Goal: Find specific page/section: Find specific page/section

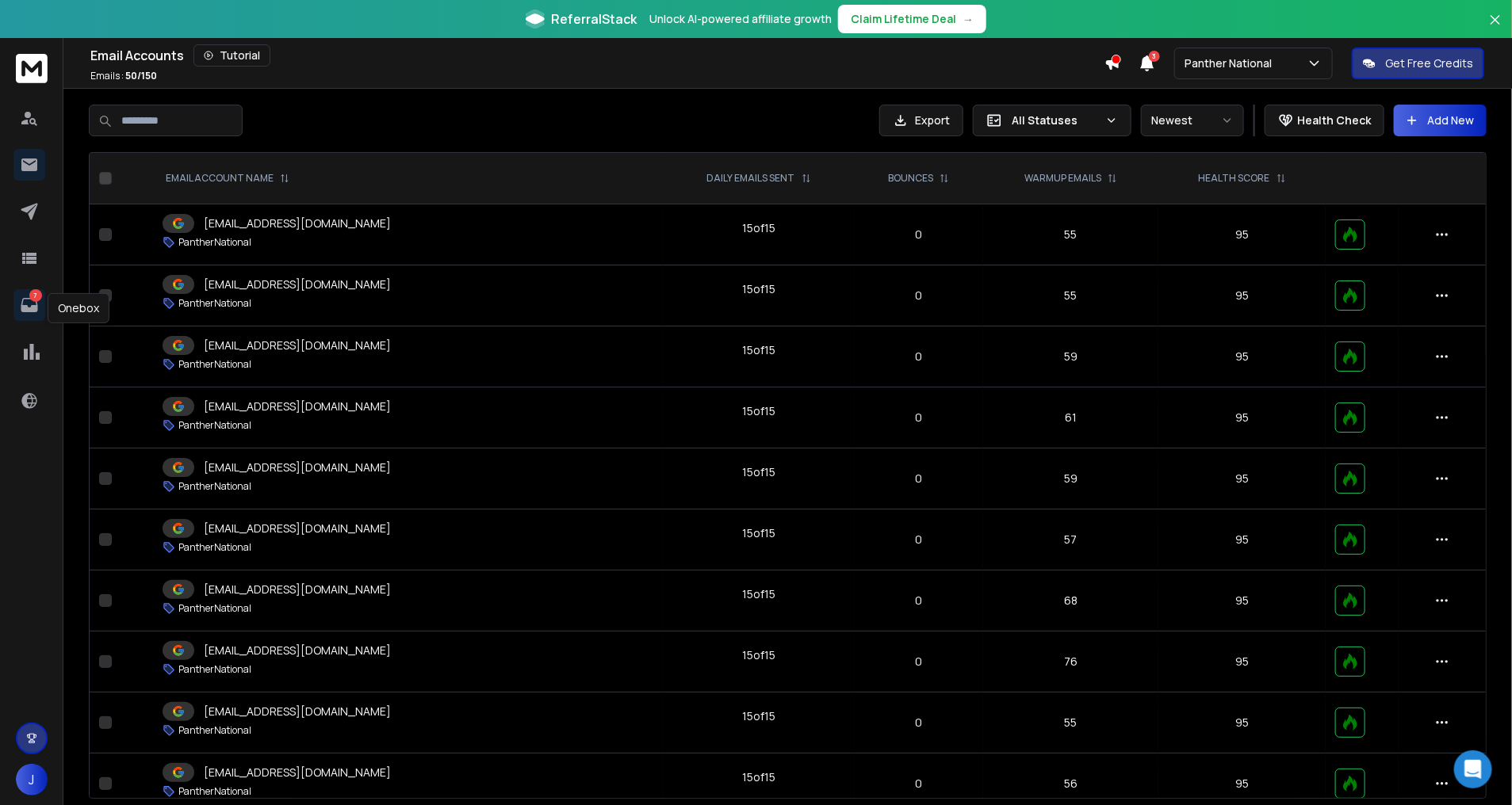
click at [33, 312] on icon at bounding box center [29, 304] width 16 height 14
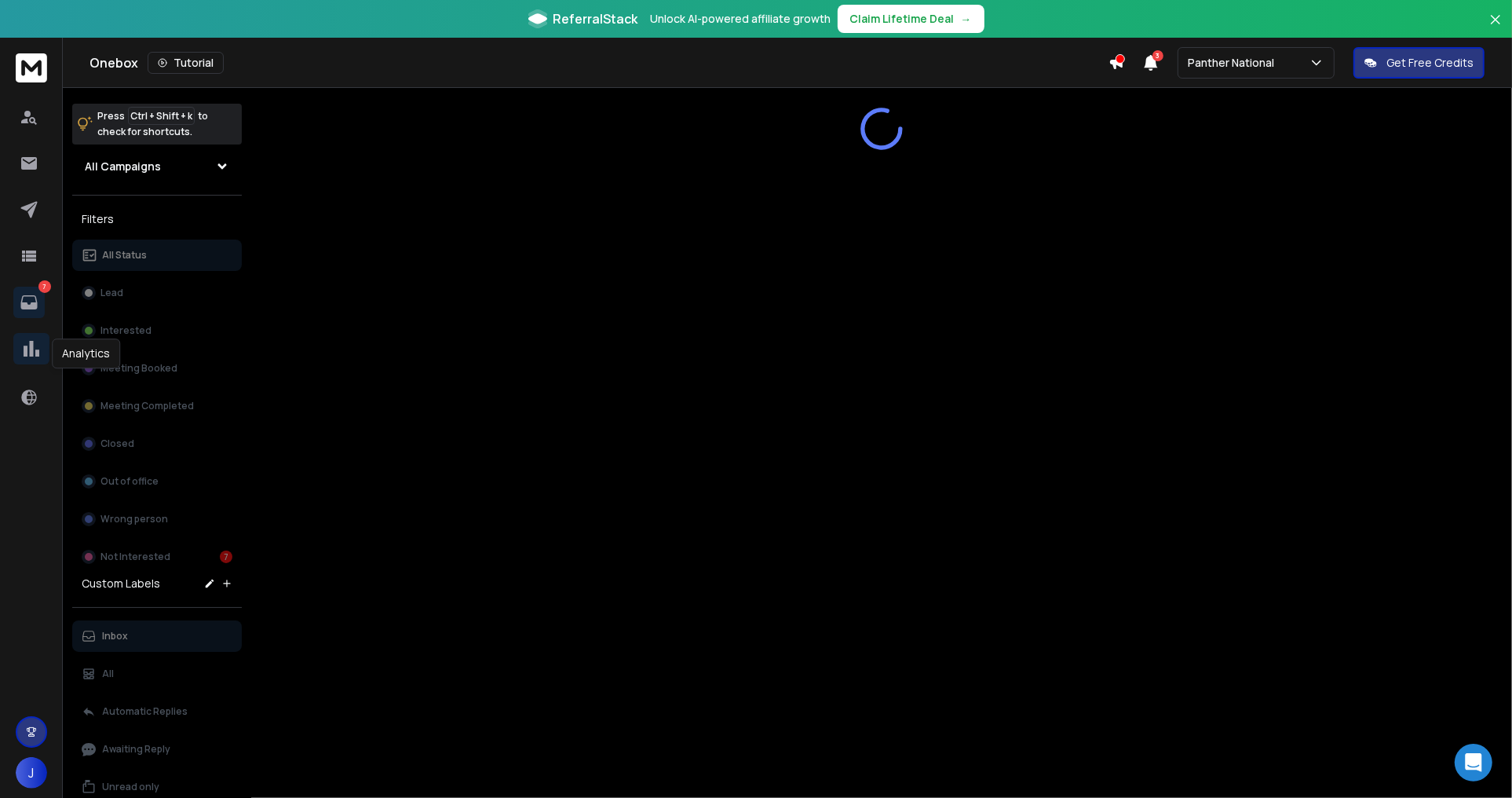
click at [31, 344] on icon at bounding box center [31, 348] width 24 height 24
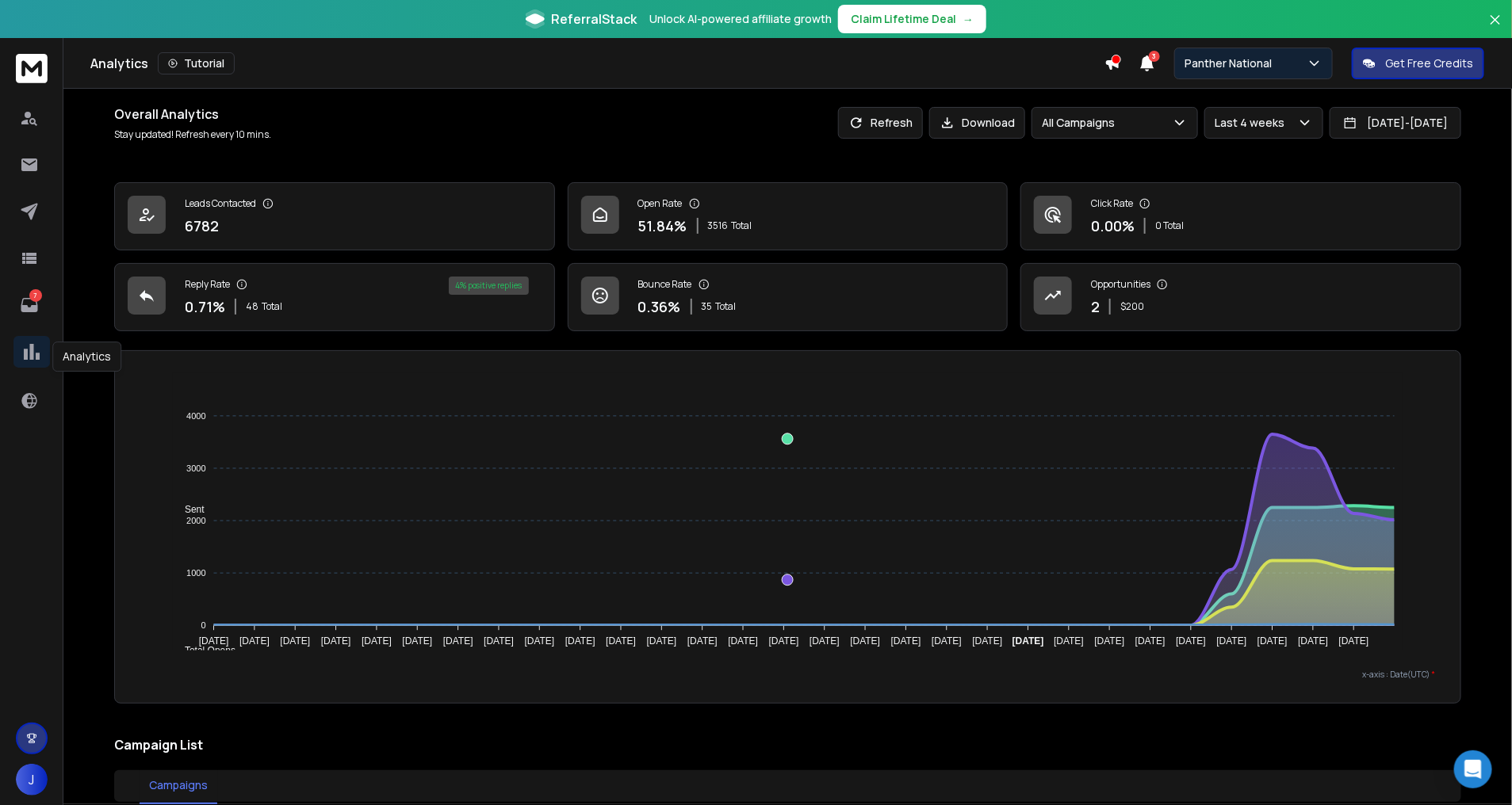
click at [1242, 59] on p "Panther National" at bounding box center [1231, 63] width 93 height 16
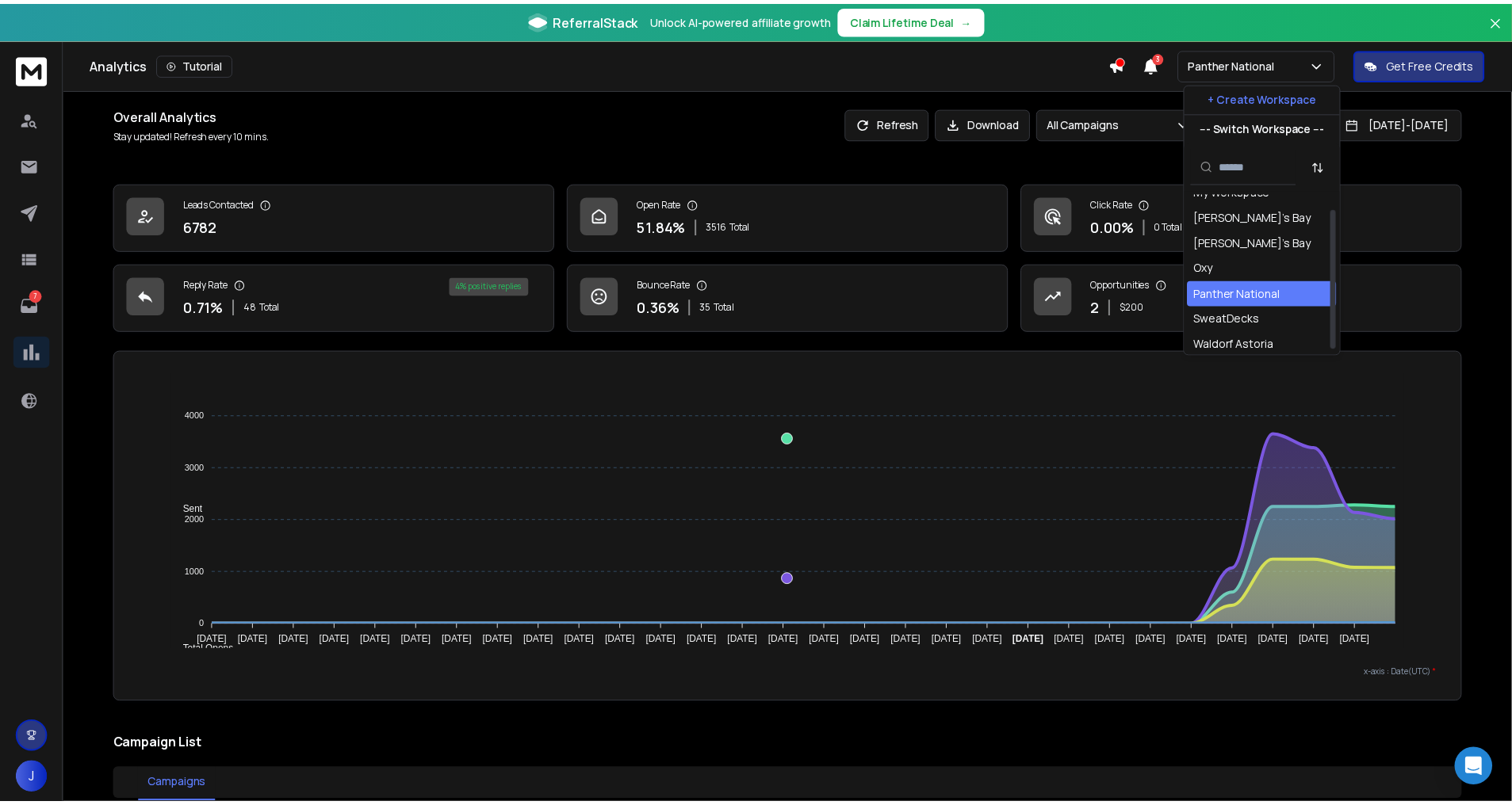
scroll to position [18, 0]
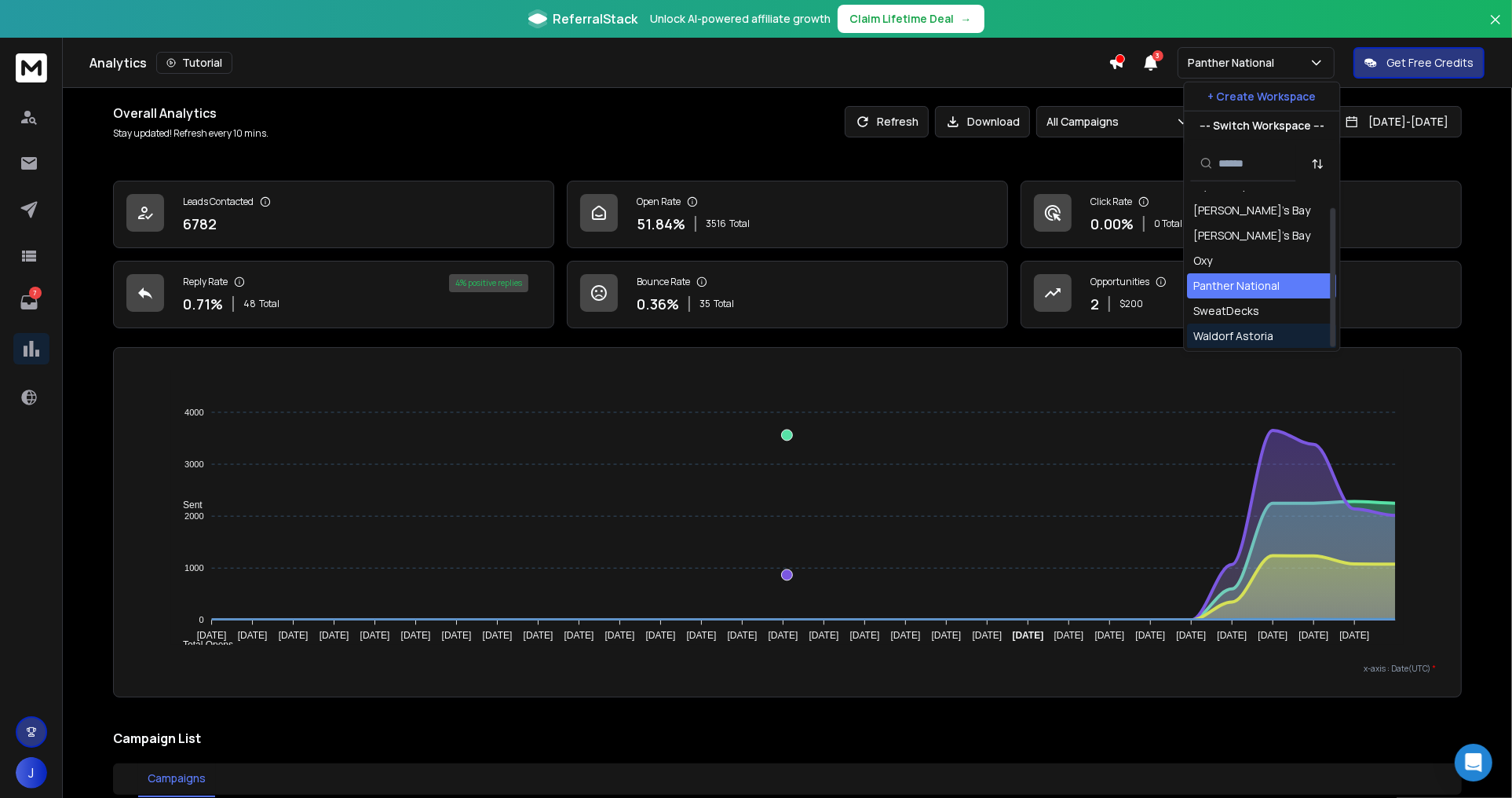
click at [1238, 334] on div "Waldorf Astoria" at bounding box center [1234, 336] width 80 height 16
